Goal: Task Accomplishment & Management: Manage account settings

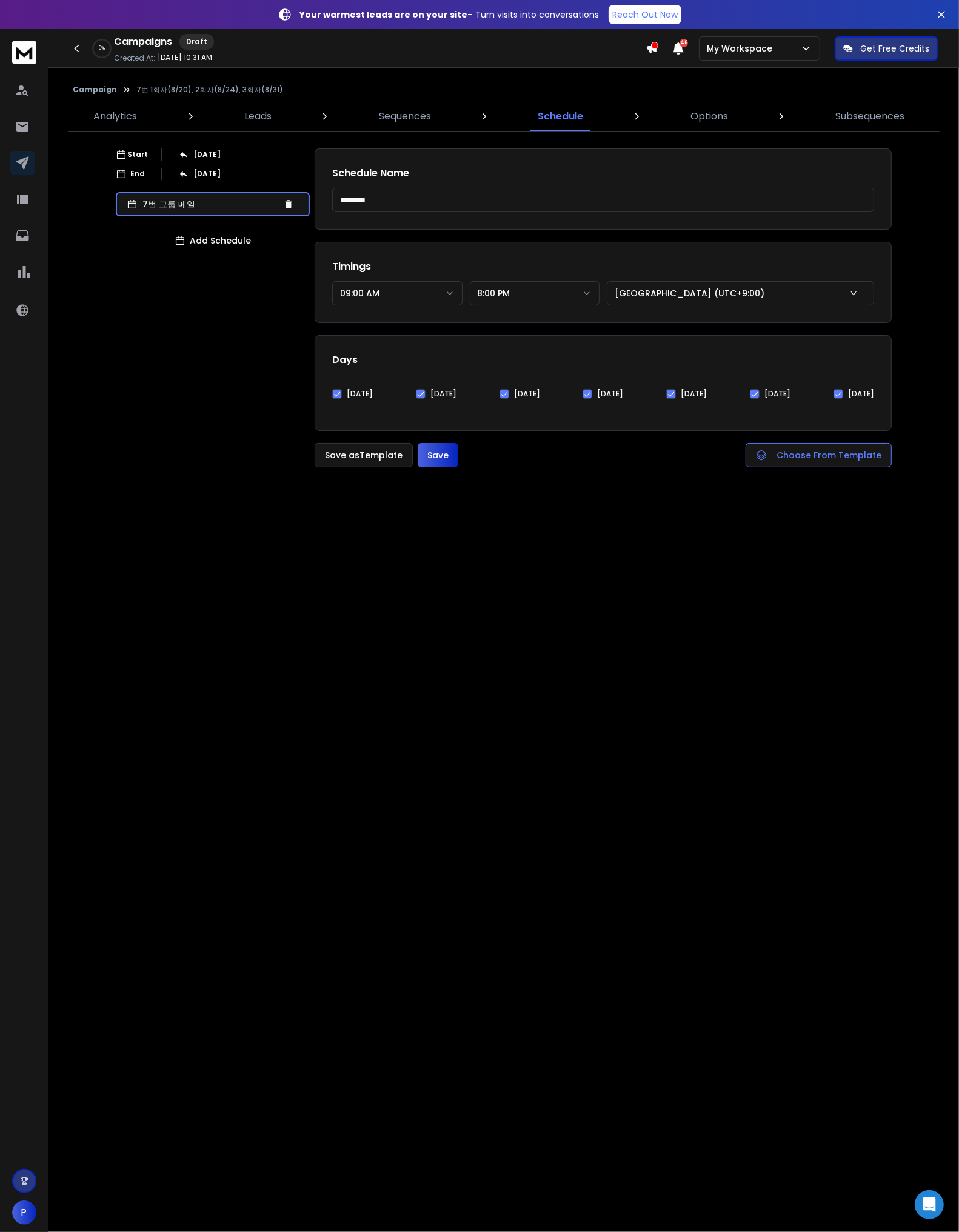
drag, startPoint x: 251, startPoint y: 384, endPoint x: 259, endPoint y: 384, distance: 8.0
click at [252, 384] on div "Start Wed Aug 20 2025 End Sun Sep 07 2025 7번 그룹 메일 Add Schedule Schedule Name *…" at bounding box center [504, 308] width 776 height 319
click at [443, 453] on button "Save" at bounding box center [438, 455] width 41 height 24
click at [710, 111] on p "Options" at bounding box center [710, 116] width 38 height 15
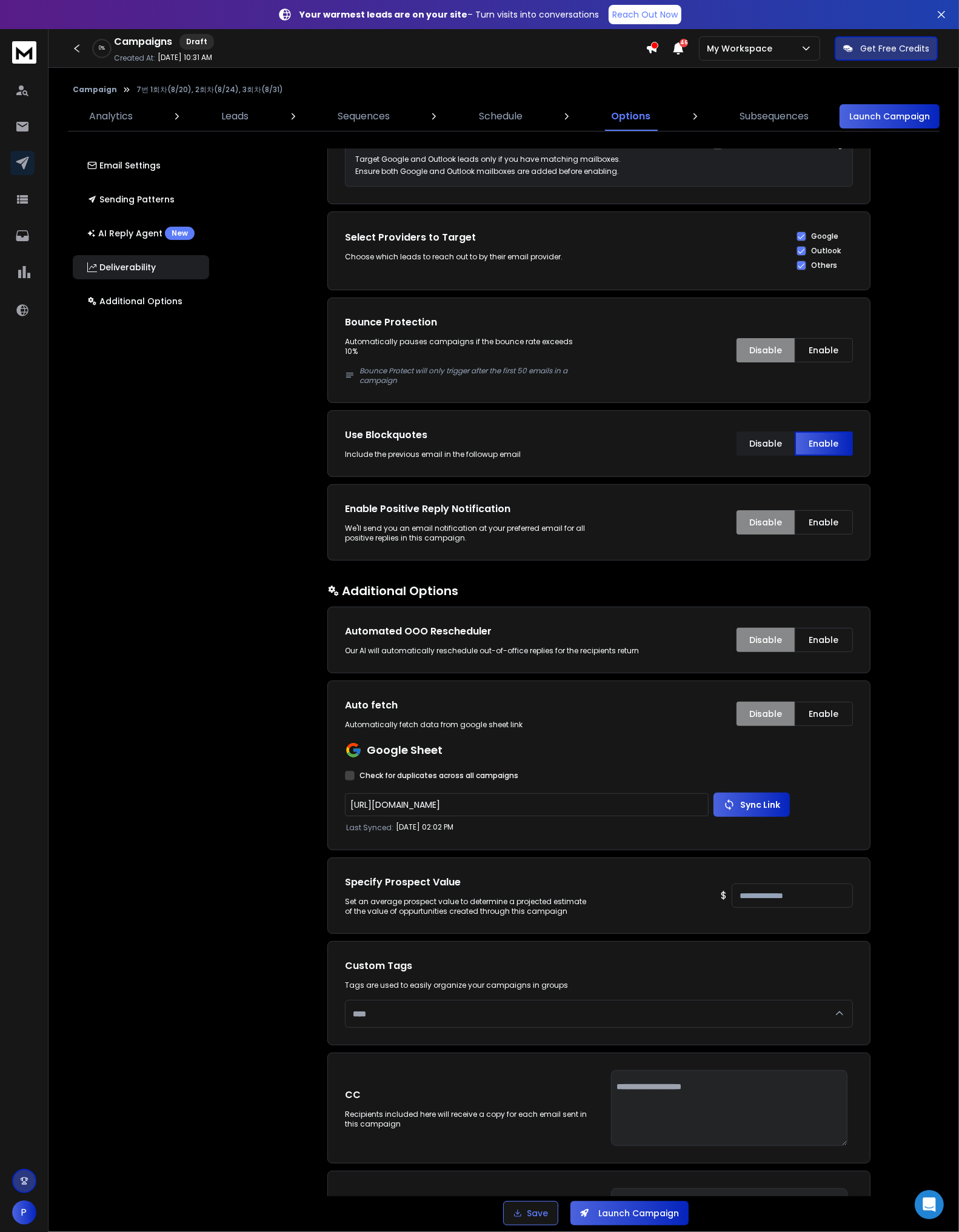
scroll to position [1848, 0]
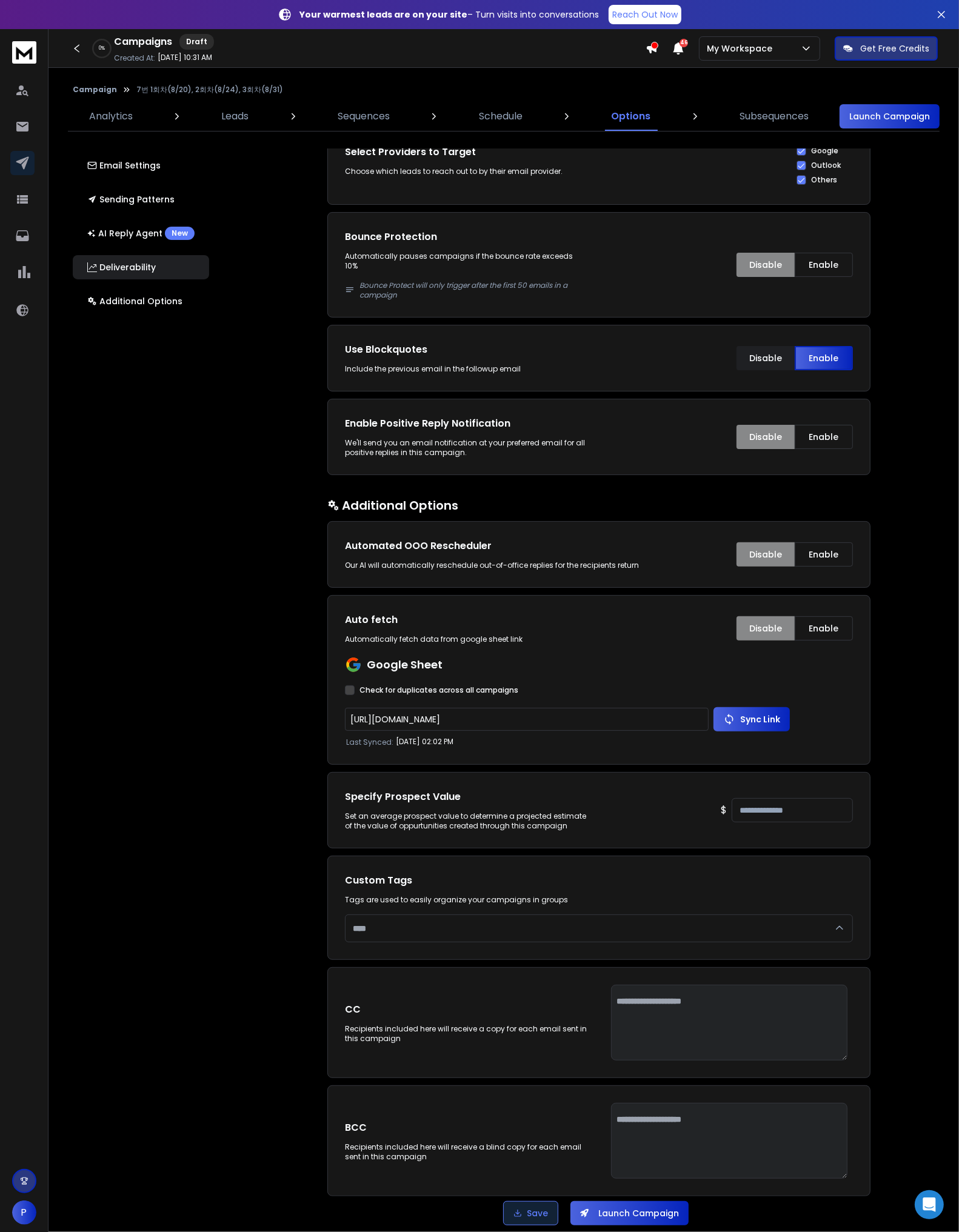
click at [526, 1219] on button "Save" at bounding box center [530, 1213] width 55 height 24
click at [611, 1225] on button "Launch Campaign" at bounding box center [630, 1213] width 118 height 24
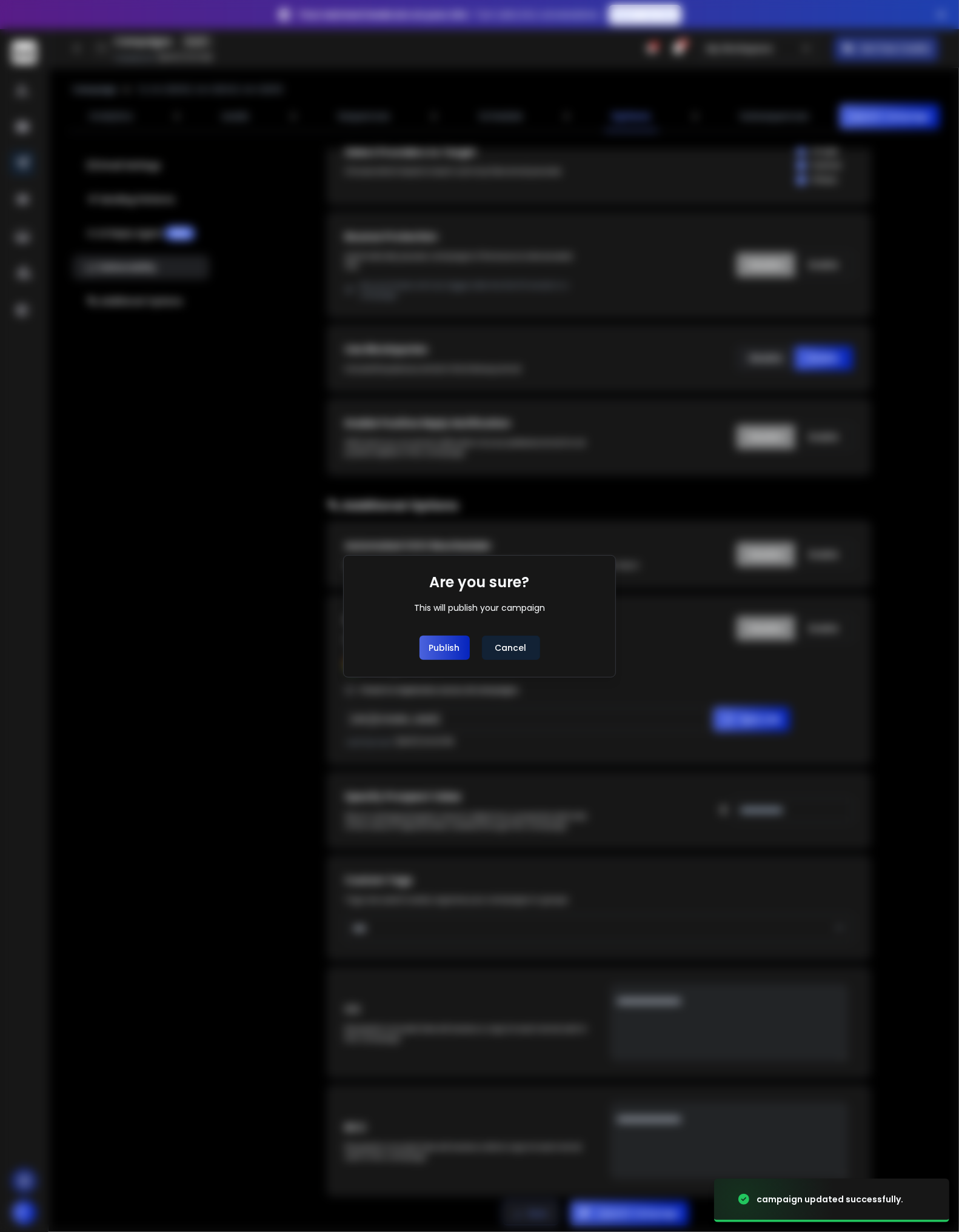
click at [445, 649] on button "Publish" at bounding box center [444, 647] width 50 height 24
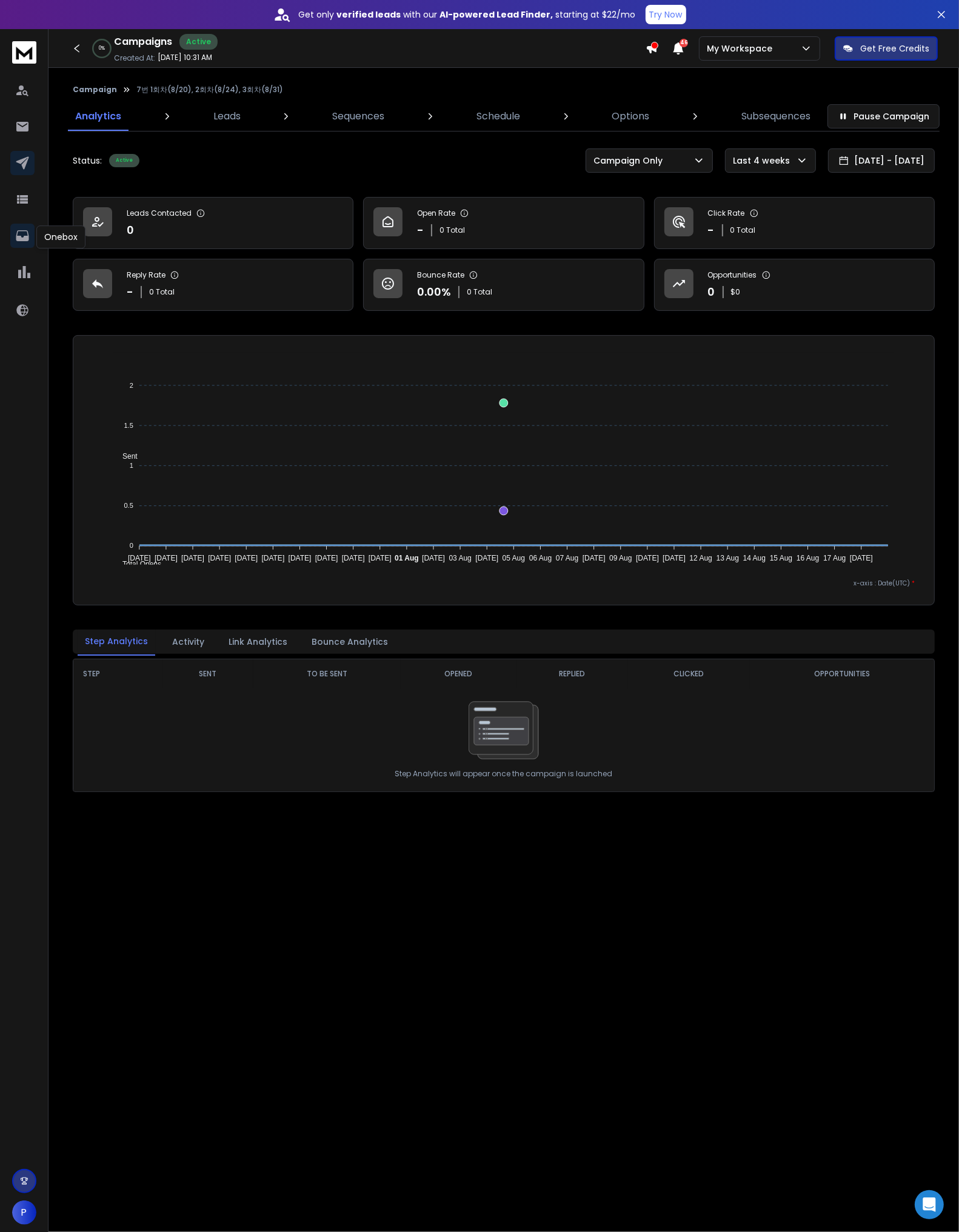
click at [27, 227] on link at bounding box center [22, 235] width 24 height 24
